Goal: Find specific page/section: Find specific page/section

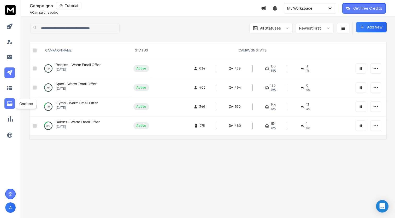
click at [11, 105] on icon at bounding box center [9, 103] width 5 height 5
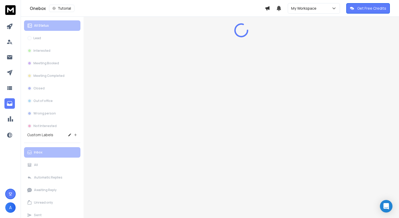
scroll to position [82, 0]
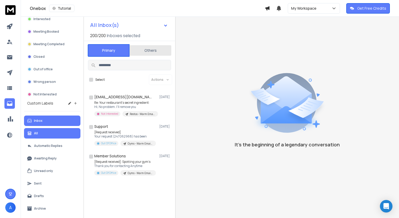
click at [39, 131] on button "All" at bounding box center [52, 133] width 56 height 10
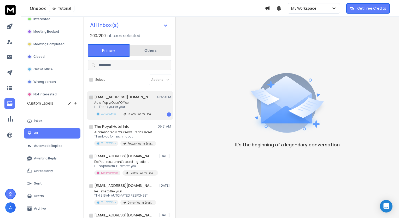
click at [119, 101] on p "Auto-Reply: Out of Office -" at bounding box center [125, 102] width 62 height 4
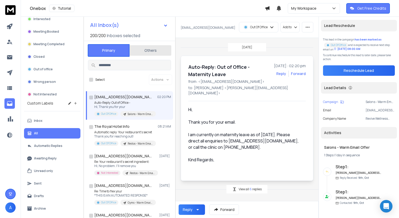
scroll to position [5, 0]
